Goal: Manage account settings

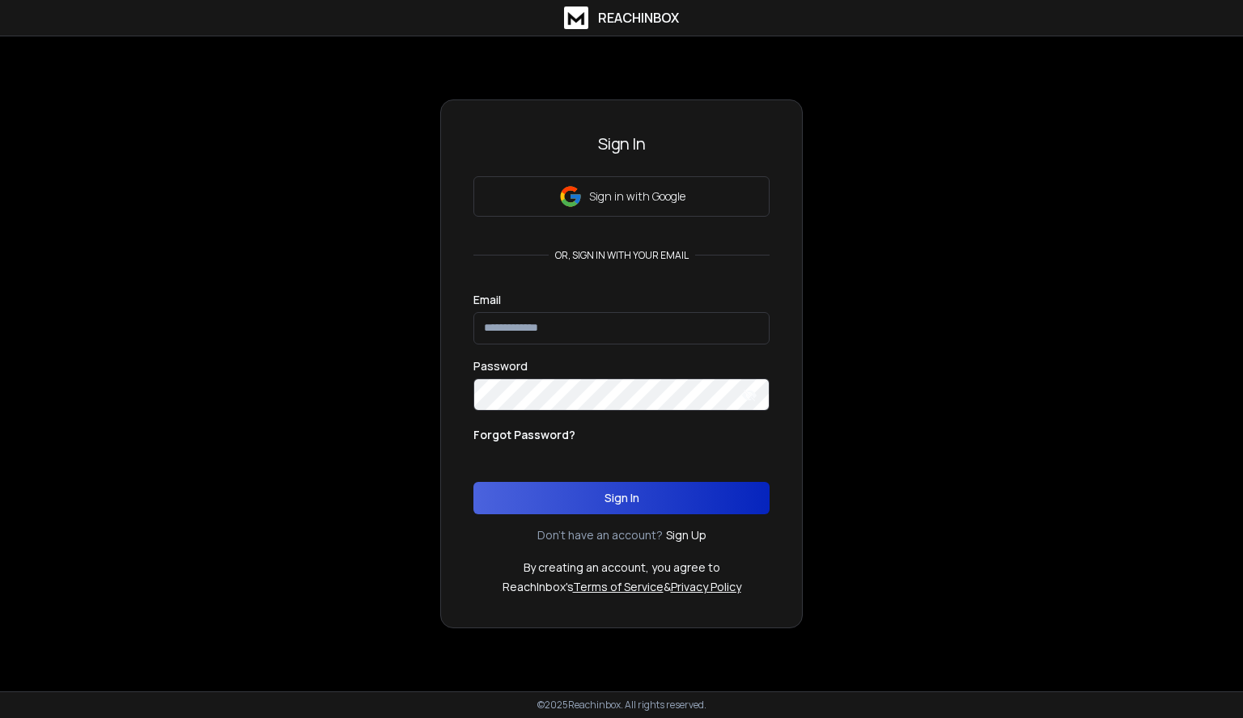
type input "**********"
click at [583, 503] on button "Sign In" at bounding box center [621, 498] width 296 height 32
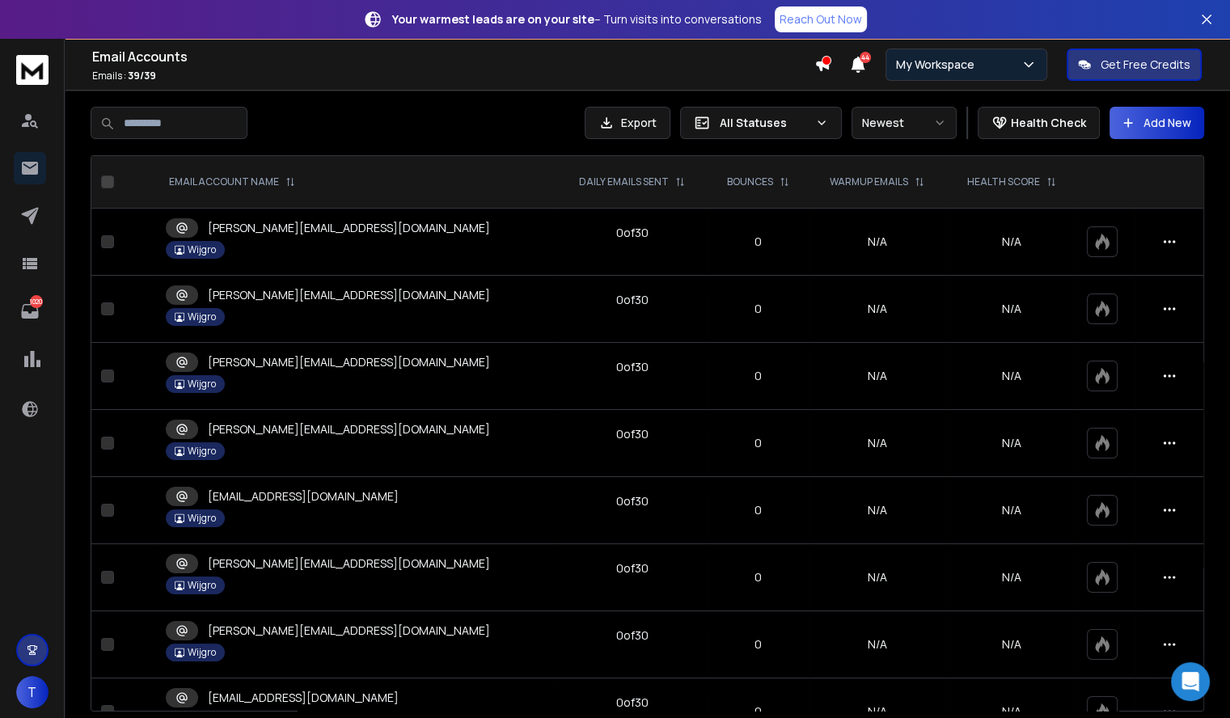
click at [942, 70] on p "My Workspace" at bounding box center [938, 65] width 85 height 16
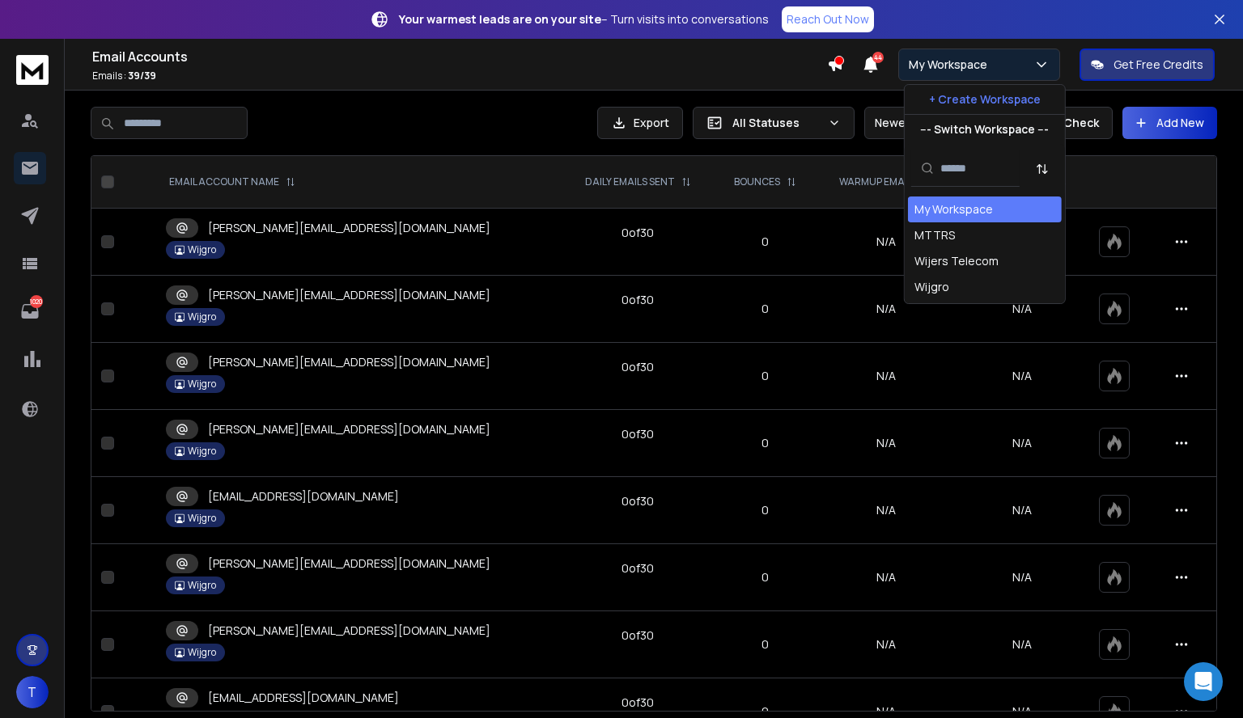
click at [942, 70] on p "My Workspace" at bounding box center [950, 65] width 85 height 16
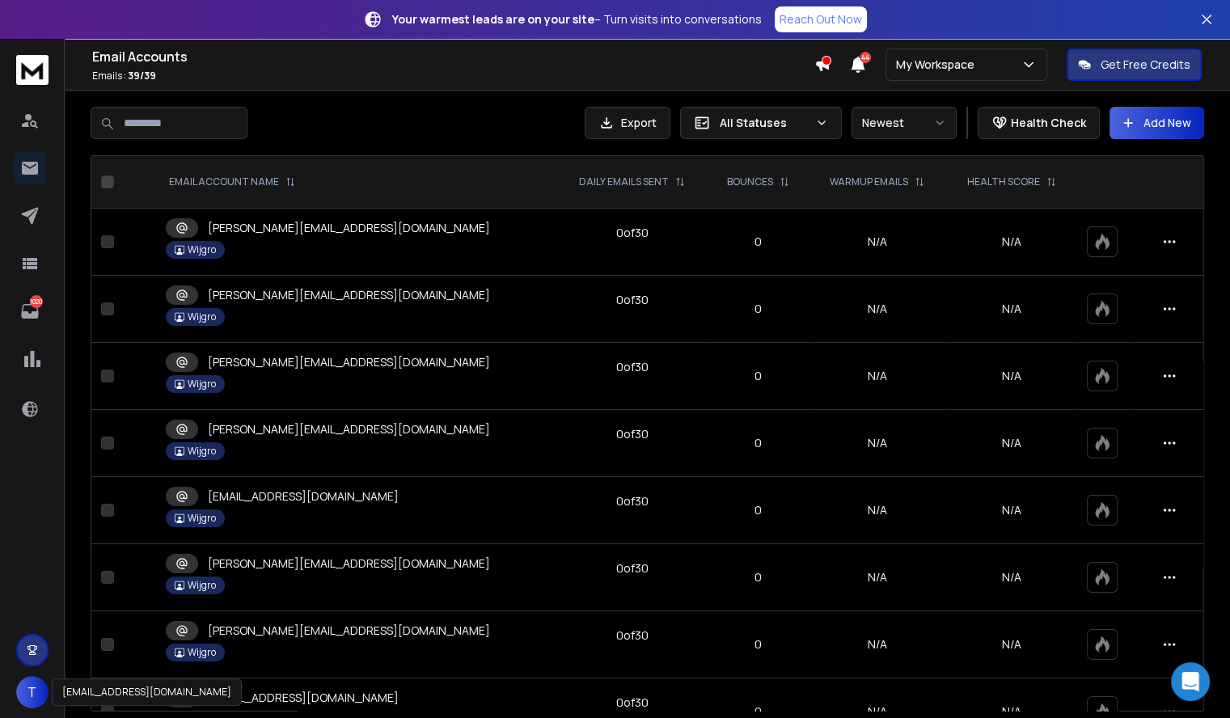
click at [35, 704] on span "T" at bounding box center [32, 692] width 32 height 32
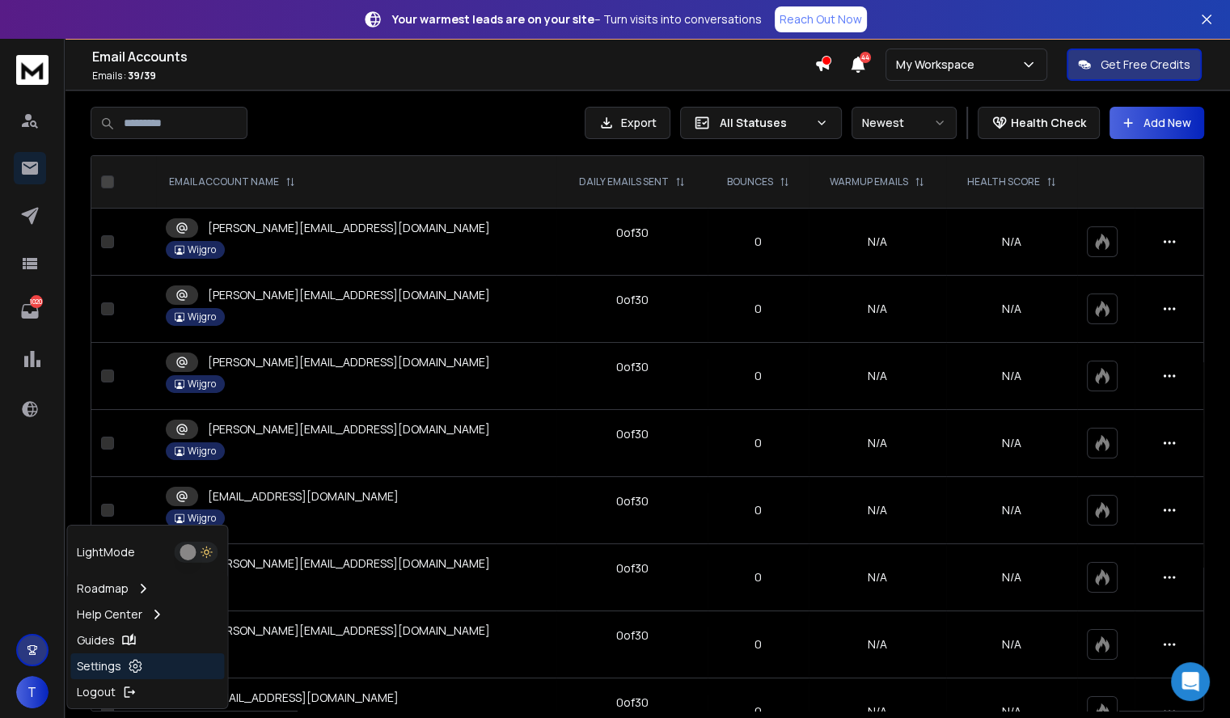
click at [102, 671] on p "Settings" at bounding box center [99, 666] width 44 height 16
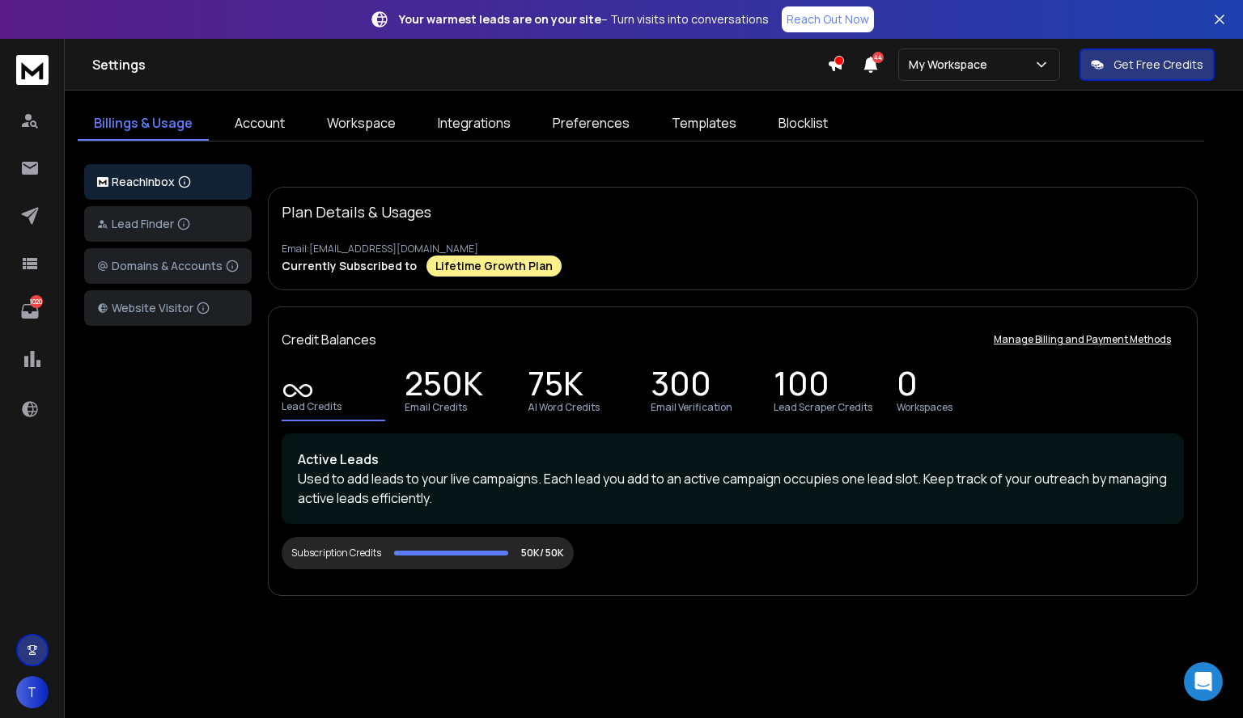
click at [492, 116] on link "Integrations" at bounding box center [473, 124] width 105 height 34
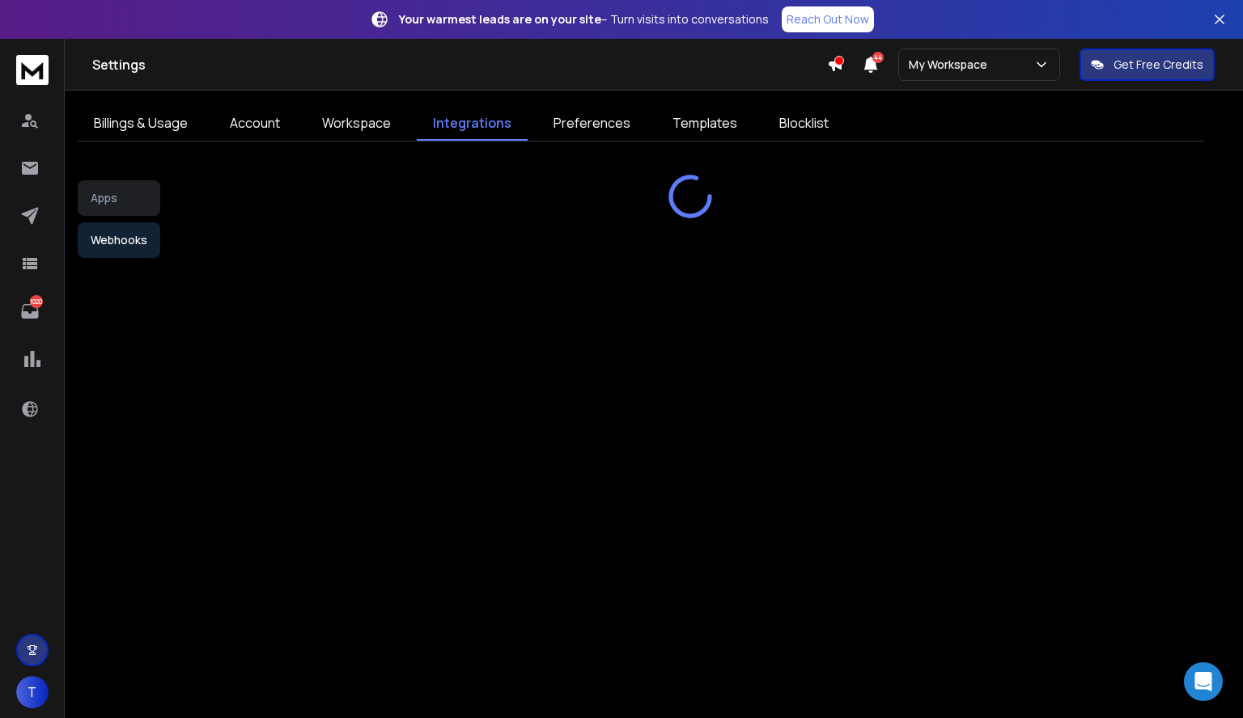
click at [125, 252] on button "Webhooks" at bounding box center [119, 240] width 83 height 36
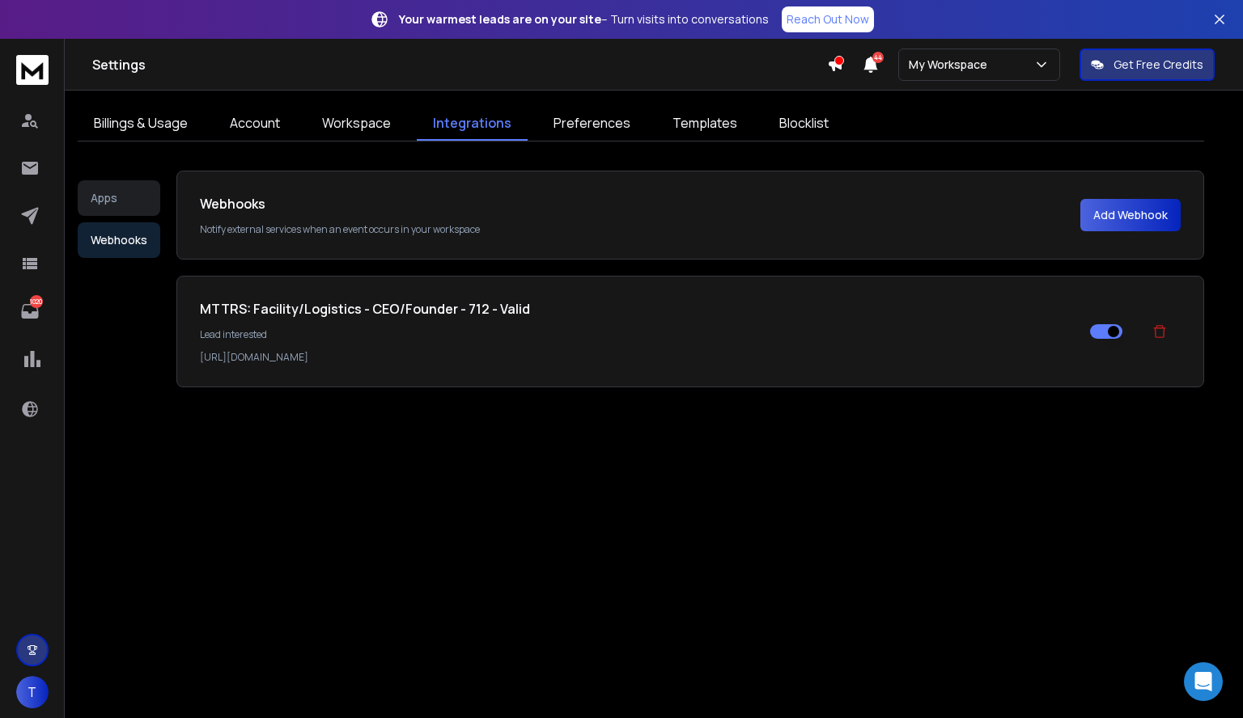
click at [1156, 330] on icon at bounding box center [1159, 332] width 16 height 16
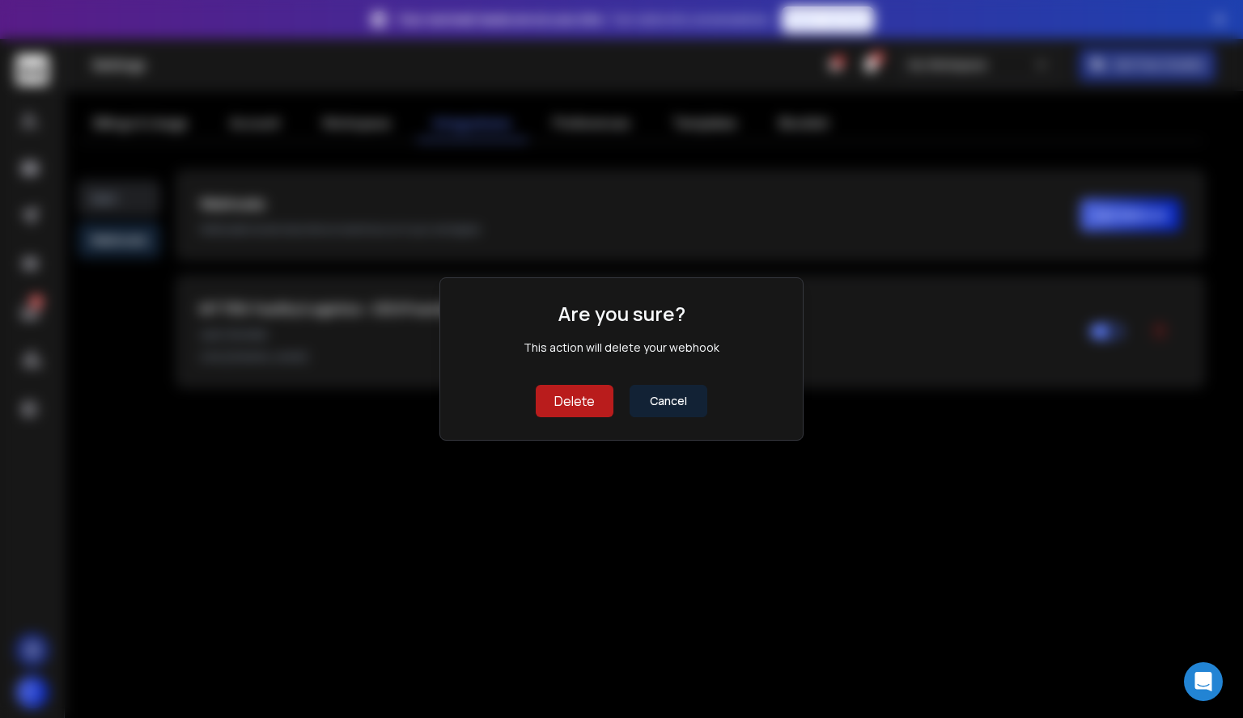
click at [578, 393] on button "Delete" at bounding box center [575, 401] width 78 height 32
